Goal: Find contact information: Find contact information

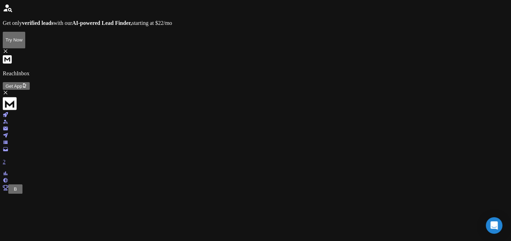
drag, startPoint x: 320, startPoint y: 124, endPoint x: 352, endPoint y: 123, distance: 32.5
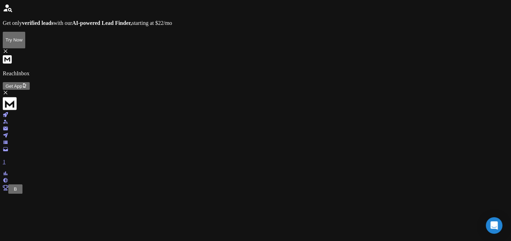
copy p "[DOMAIN_NAME]"
drag, startPoint x: 238, startPoint y: 47, endPoint x: 286, endPoint y: 50, distance: 48.5
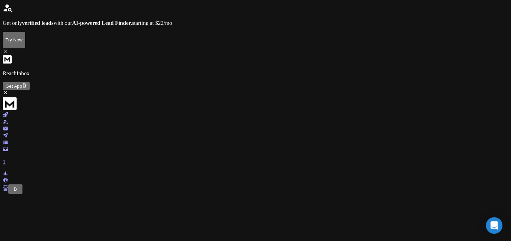
copy h1 "Eupherbia [GEOGRAPHIC_DATA]"
drag, startPoint x: 240, startPoint y: 57, endPoint x: 285, endPoint y: 55, distance: 45.3
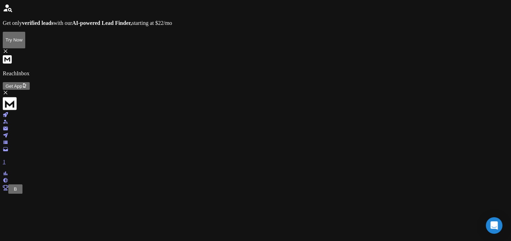
drag, startPoint x: 237, startPoint y: 56, endPoint x: 286, endPoint y: 58, distance: 49.5
copy p "[EMAIL_ADDRESS][DOMAIN_NAME]"
